Goal: Communication & Community: Answer question/provide support

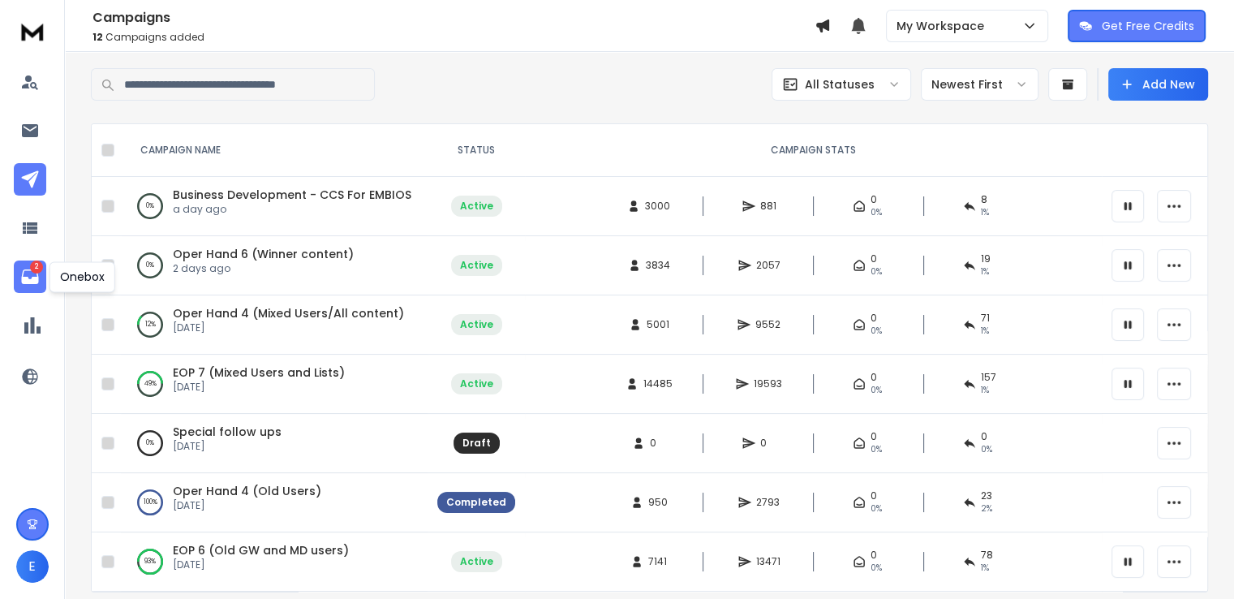
click at [42, 277] on link "2" at bounding box center [30, 276] width 32 height 32
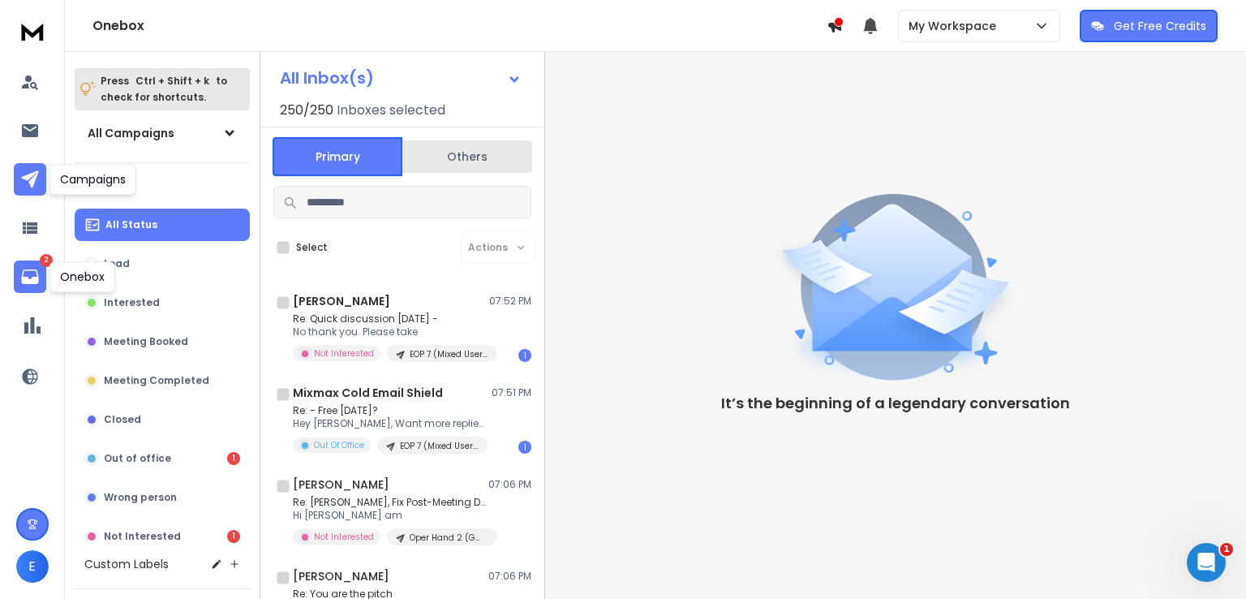
click at [26, 168] on link at bounding box center [30, 179] width 32 height 32
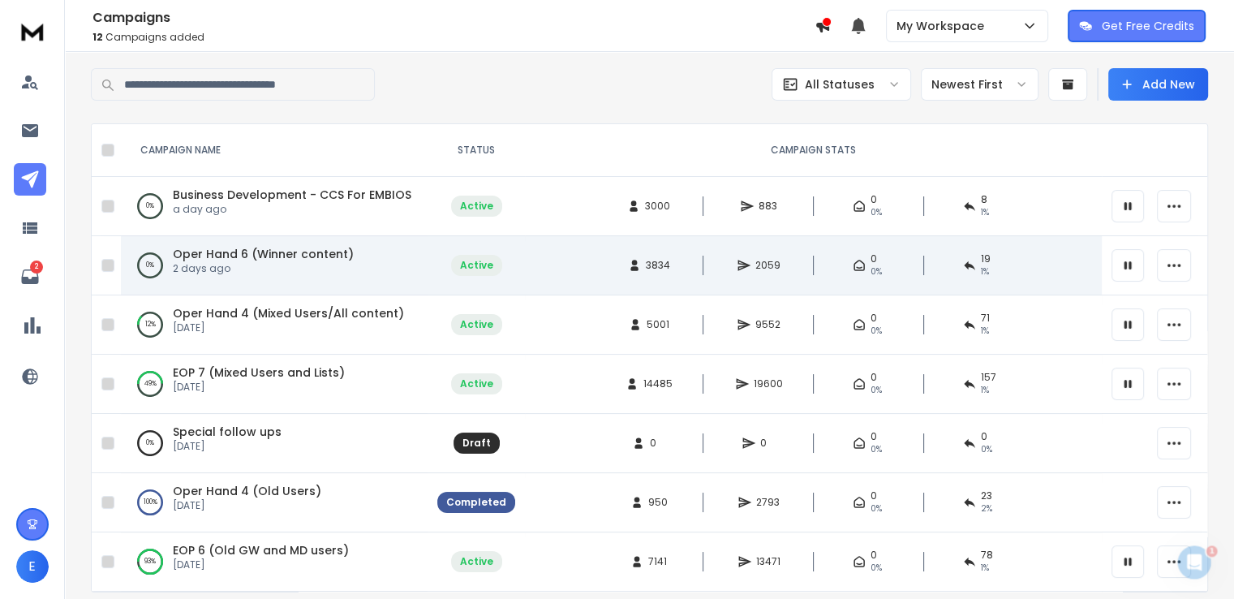
click at [252, 281] on div "Oper Hand 6 (Winner content) 2 days ago" at bounding box center [263, 265] width 181 height 39
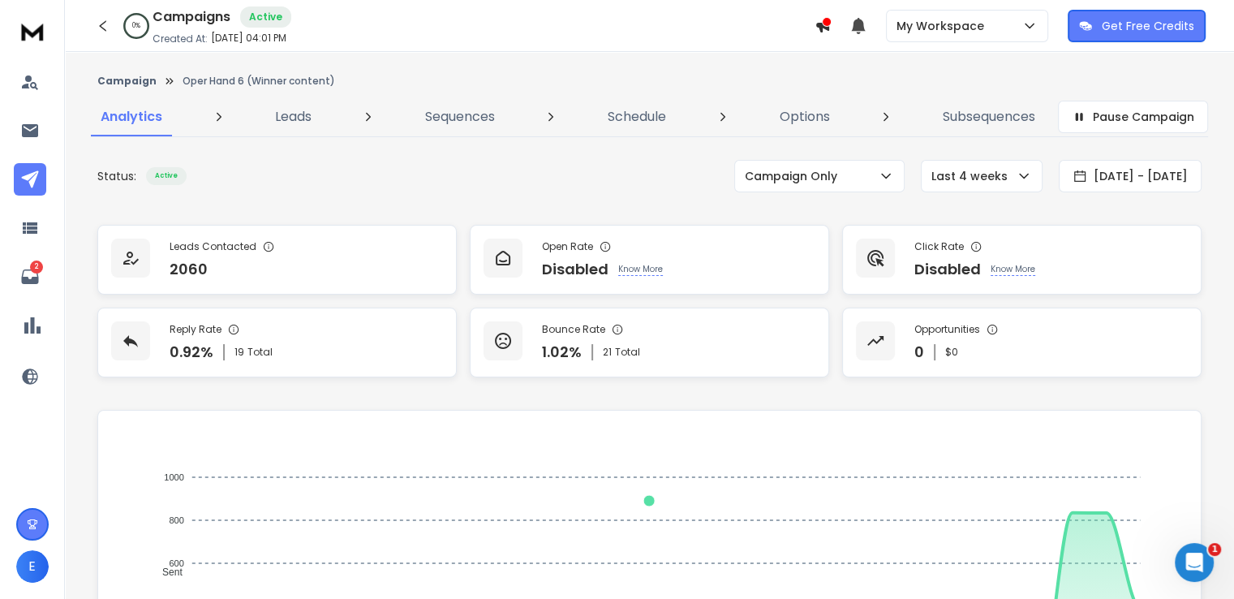
click at [512, 2] on div "0 % Campaigns Active Created At: Aug 12, 2025, 04:01 PM My Workspace Get Free C…" at bounding box center [617, 26] width 1234 height 52
click at [32, 186] on icon at bounding box center [29, 179] width 19 height 19
click at [47, 183] on body "Your warmest leads are on your site – Turn visits into conversations Reach Out …" at bounding box center [617, 299] width 1234 height 599
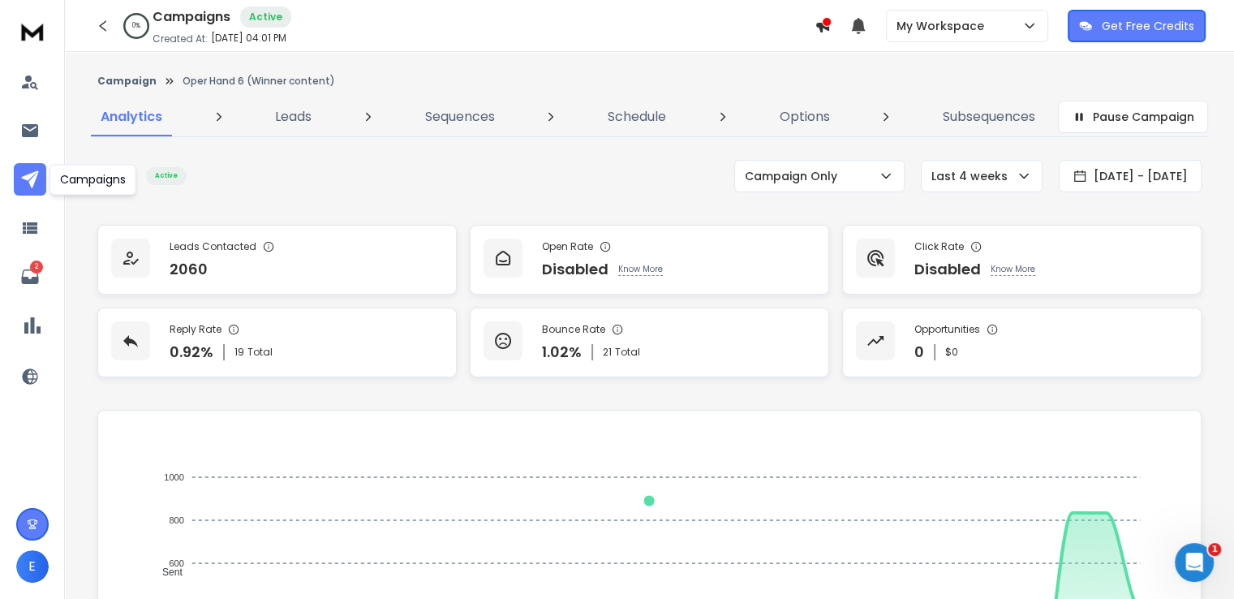
click at [47, 183] on div at bounding box center [32, 182] width 37 height 39
click at [28, 183] on icon at bounding box center [29, 179] width 19 height 19
click at [29, 284] on icon at bounding box center [29, 276] width 19 height 19
click at [261, 178] on div "Status: Active Pause Campaign Campaign Only Last 4 weeks 17 Jul 2025 - 14 Aug 2…" at bounding box center [649, 176] width 1104 height 32
click at [26, 121] on icon at bounding box center [29, 130] width 19 height 19
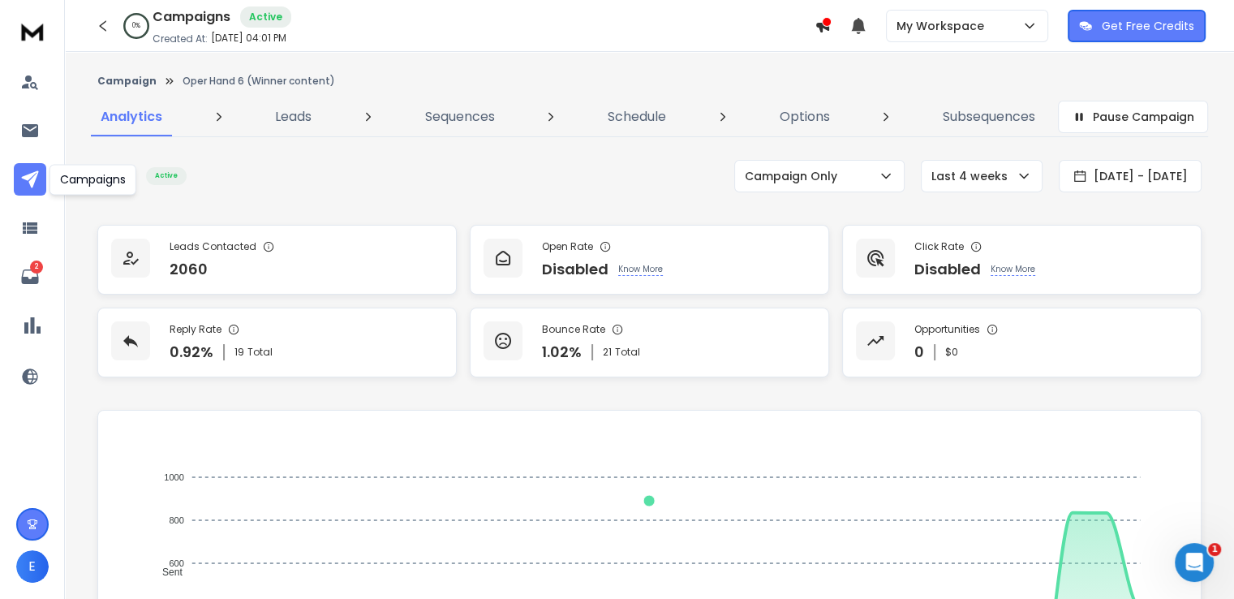
click at [29, 184] on icon at bounding box center [29, 178] width 17 height 17
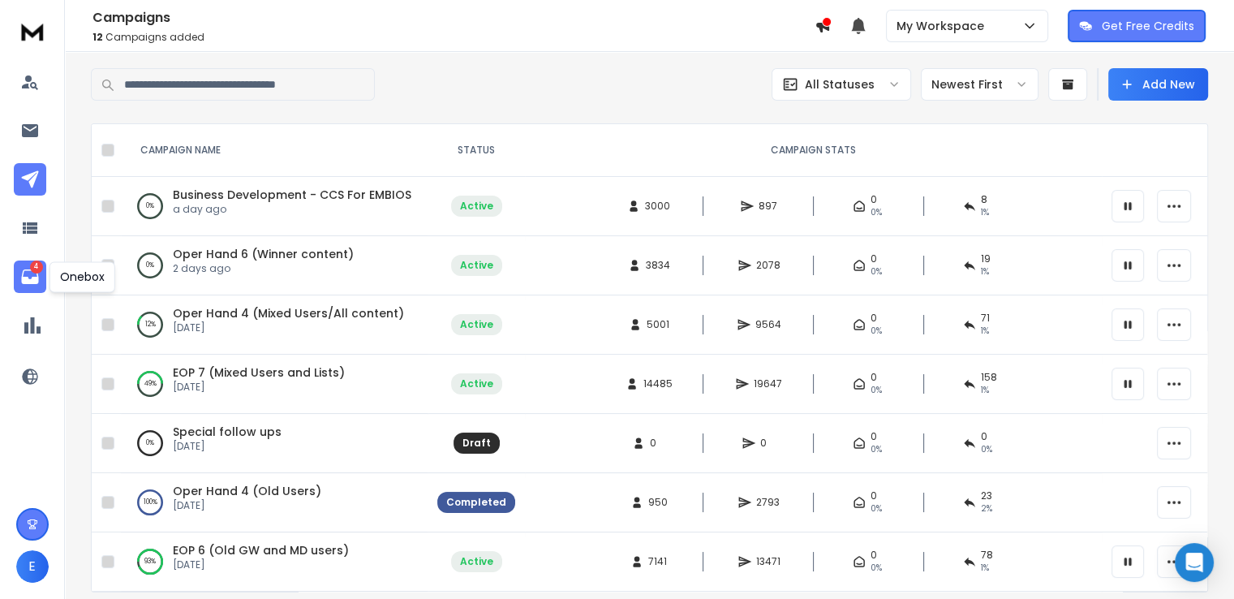
click at [22, 269] on icon at bounding box center [29, 276] width 19 height 19
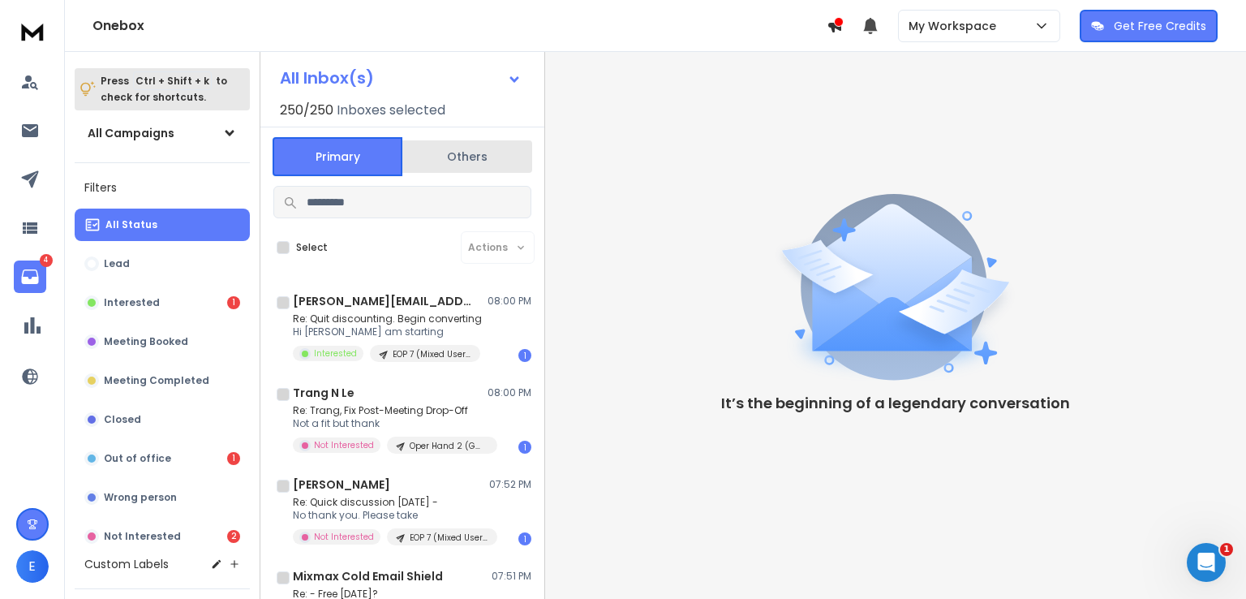
click at [346, 281] on div "michael@michaelcaseyinnovations.com 08:00 PM Re: Quit discounting. Begin conver…" at bounding box center [402, 501] width 284 height 443
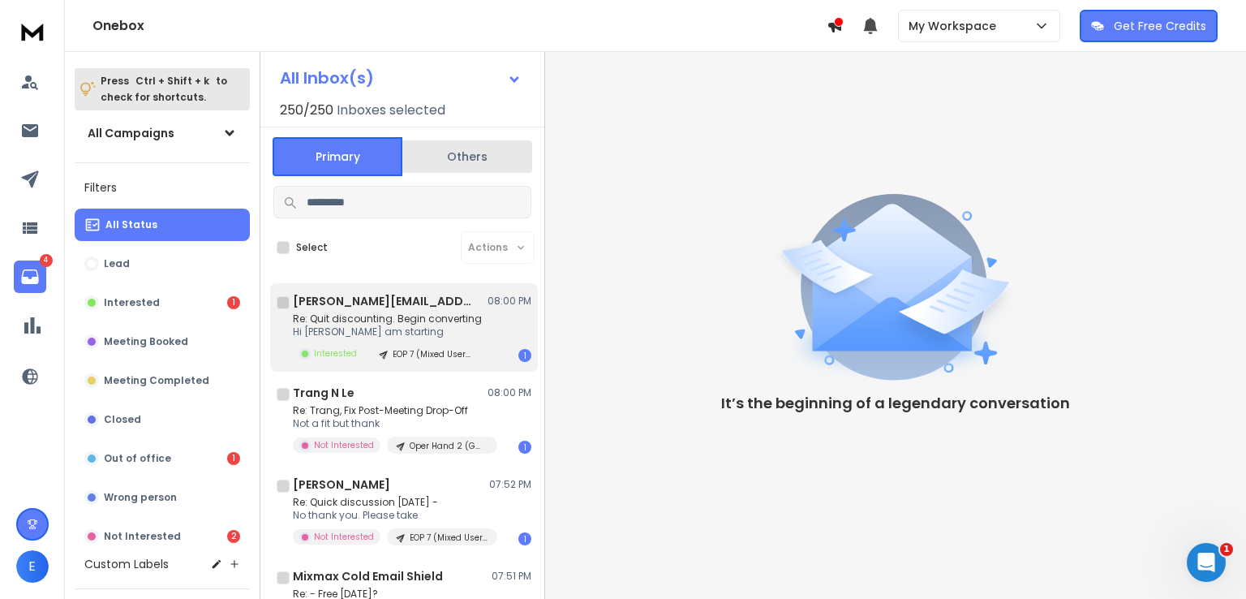
click at [346, 327] on p "Hi Kevin I am starting" at bounding box center [387, 331] width 189 height 13
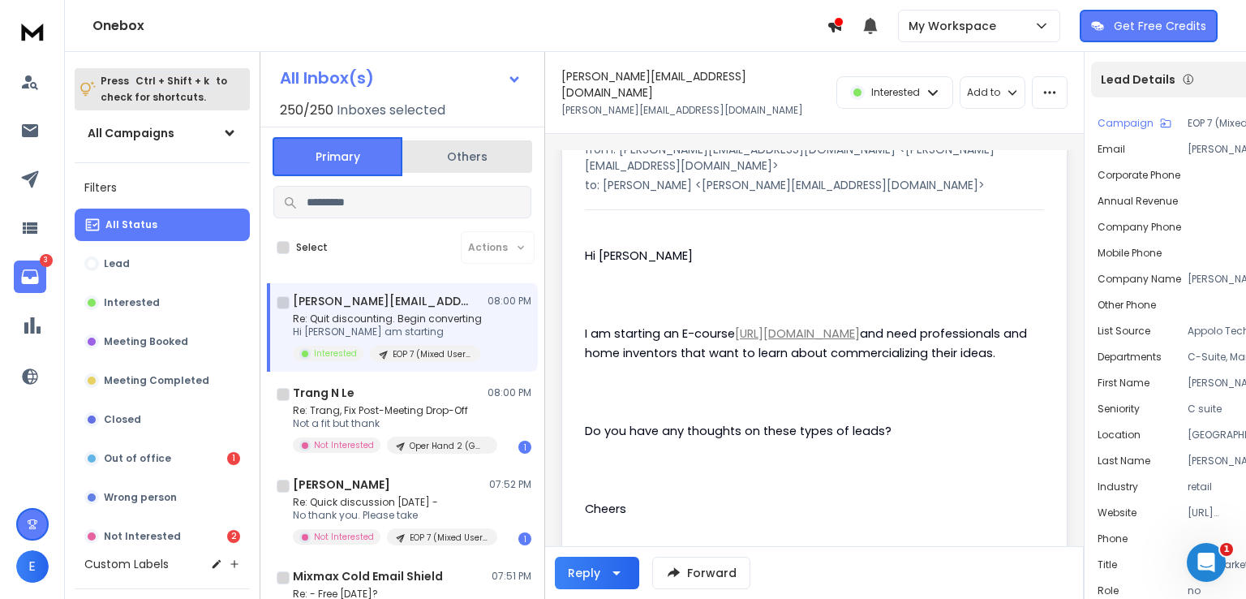
scroll to position [123, 0]
click at [582, 559] on button "Reply" at bounding box center [597, 573] width 84 height 32
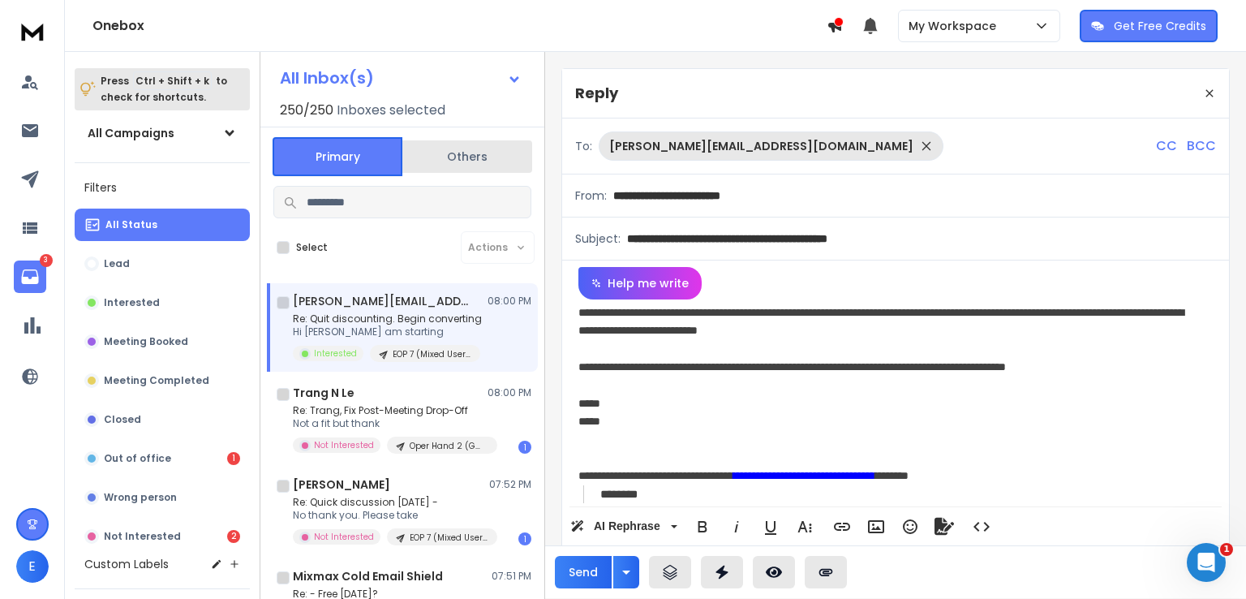
scroll to position [0, 0]
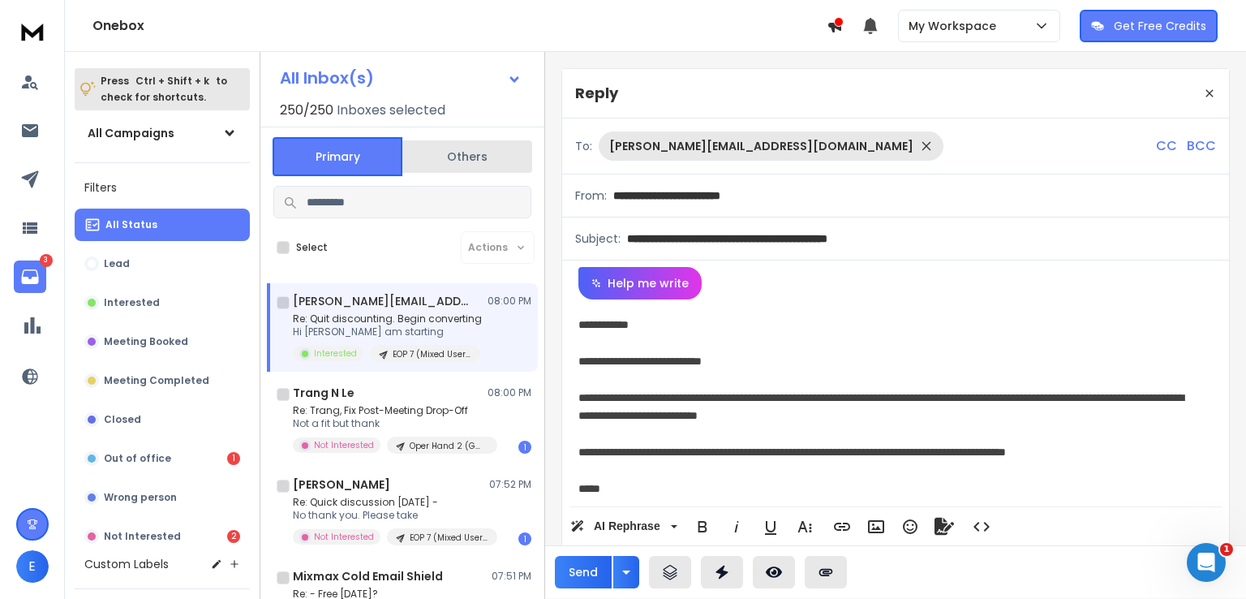
click at [601, 575] on button "Send" at bounding box center [583, 572] width 57 height 32
